Goal: Navigation & Orientation: Find specific page/section

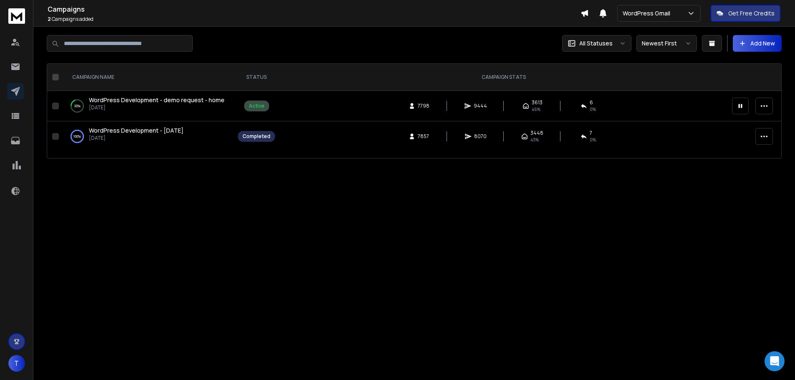
scroll to position [42, 0]
click at [136, 100] on span "WordPress Development - demo request - home" at bounding box center [157, 100] width 136 height 8
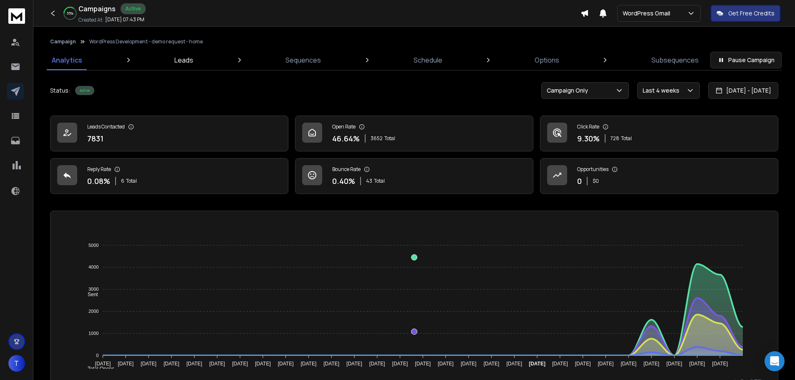
click at [184, 59] on p "Leads" at bounding box center [183, 60] width 19 height 10
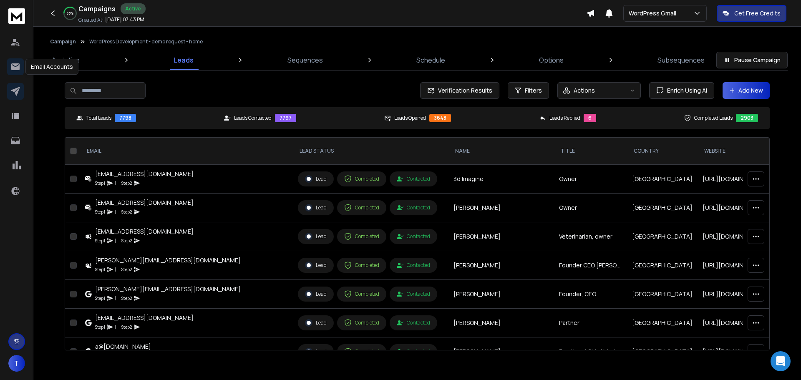
click at [18, 69] on icon at bounding box center [15, 66] width 8 height 7
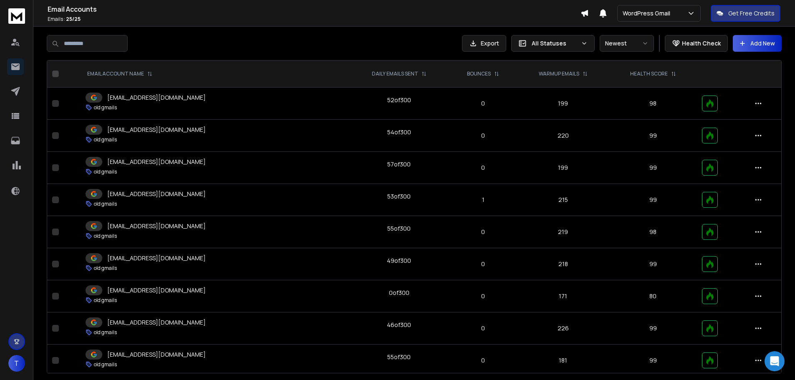
click at [232, 50] on div at bounding box center [252, 43] width 410 height 17
click at [22, 65] on link at bounding box center [15, 66] width 17 height 17
click at [19, 92] on icon at bounding box center [15, 91] width 10 height 10
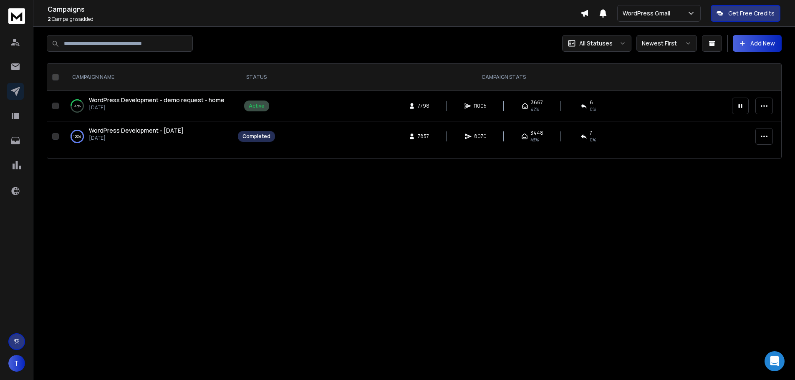
click at [271, 230] on div "Campaigns 2 Campaigns Added All Statuses Newest First Add New CAMPAIGN NAME STA…" at bounding box center [414, 225] width 735 height 380
click at [521, 54] on div "Campaigns 2 Campaigns Added All Statuses Newest First Add New CAMPAIGN NAME STA…" at bounding box center [414, 225] width 735 height 380
click at [15, 141] on icon at bounding box center [15, 141] width 10 height 10
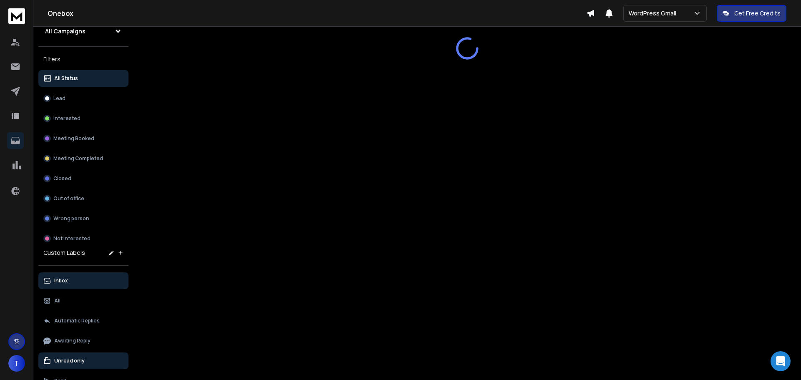
scroll to position [79, 0]
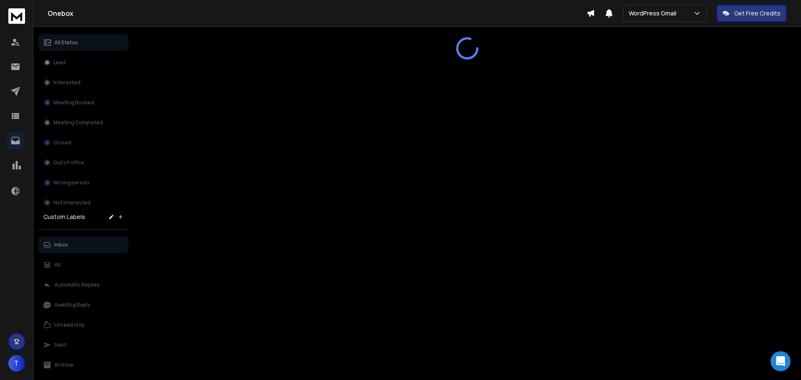
click at [68, 262] on div "Inbox All Automatic Replies Awaiting Reply Unread only Sent Archive" at bounding box center [83, 305] width 90 height 137
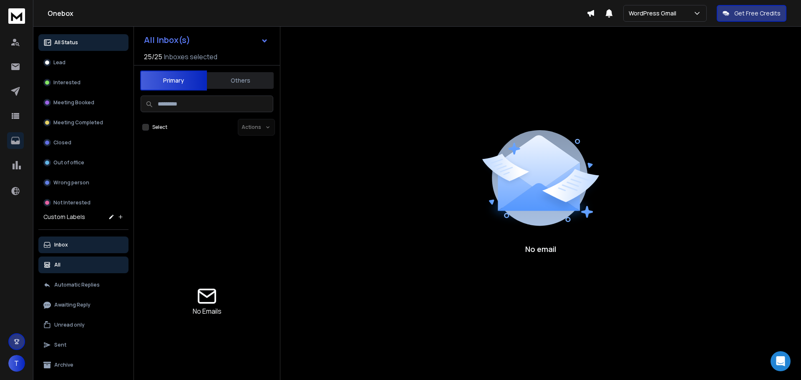
click at [74, 259] on button "All" at bounding box center [83, 265] width 90 height 17
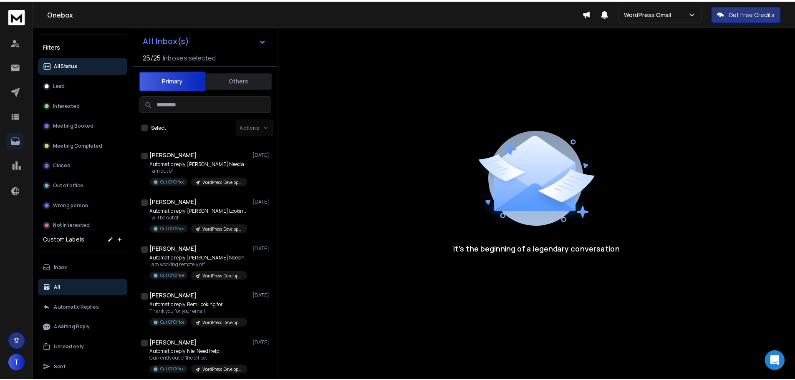
scroll to position [0, 0]
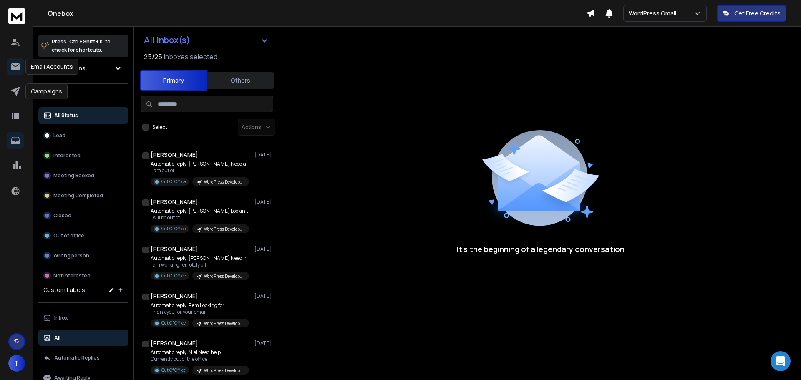
click at [12, 65] on icon at bounding box center [15, 67] width 10 height 10
